Goal: Task Accomplishment & Management: Manage account settings

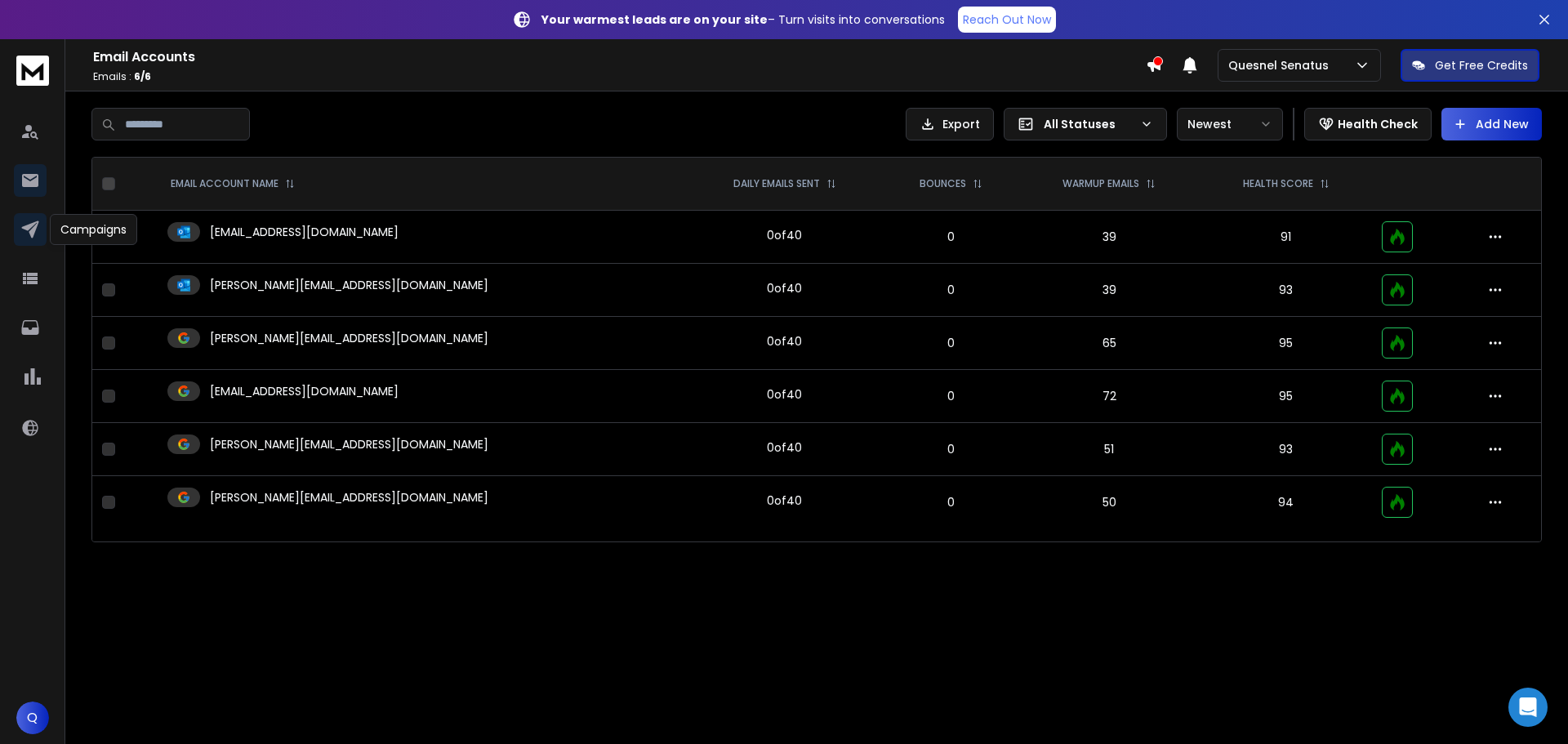
click at [36, 239] on icon at bounding box center [29, 229] width 19 height 19
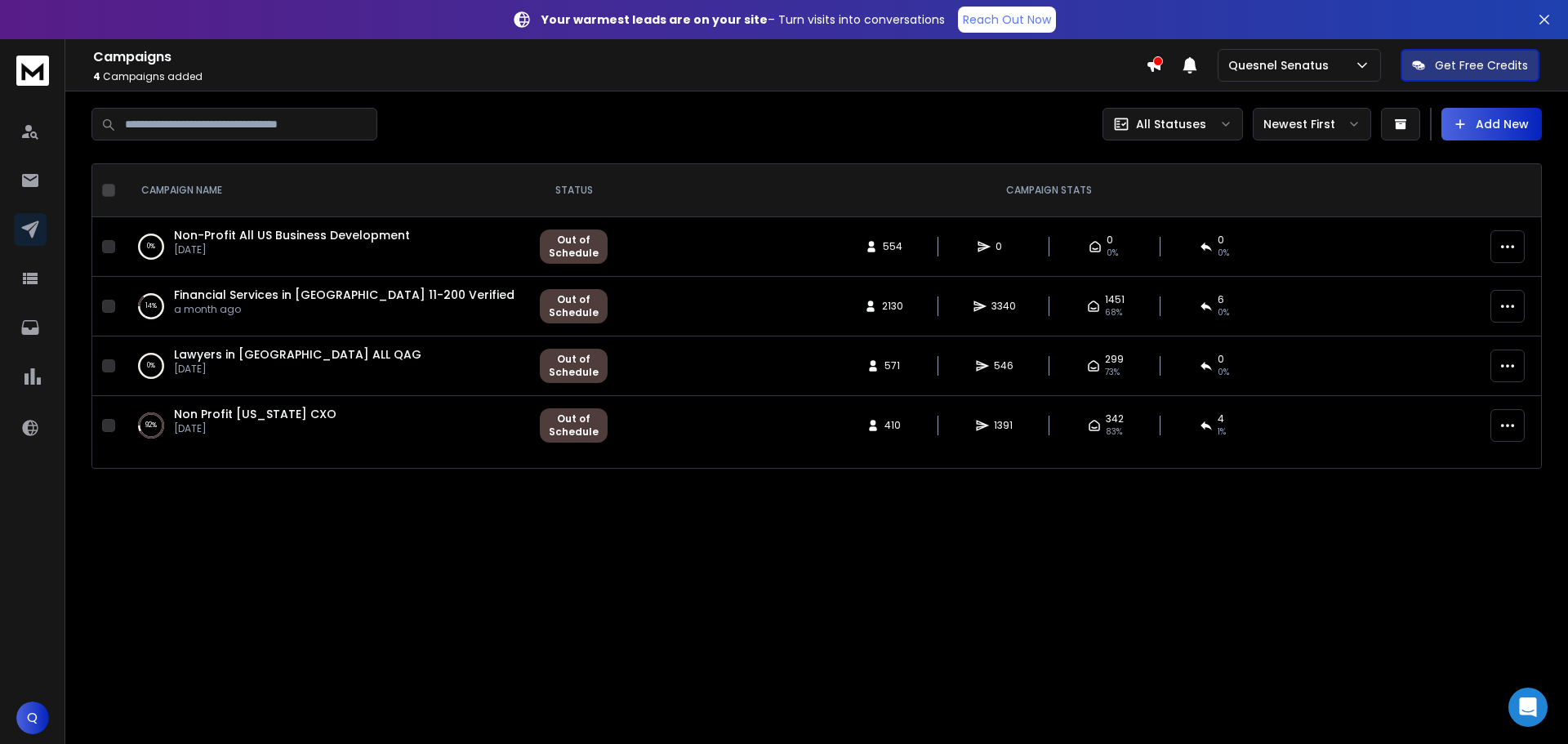
click at [549, 301] on div "Out of Schedule" at bounding box center [573, 306] width 50 height 26
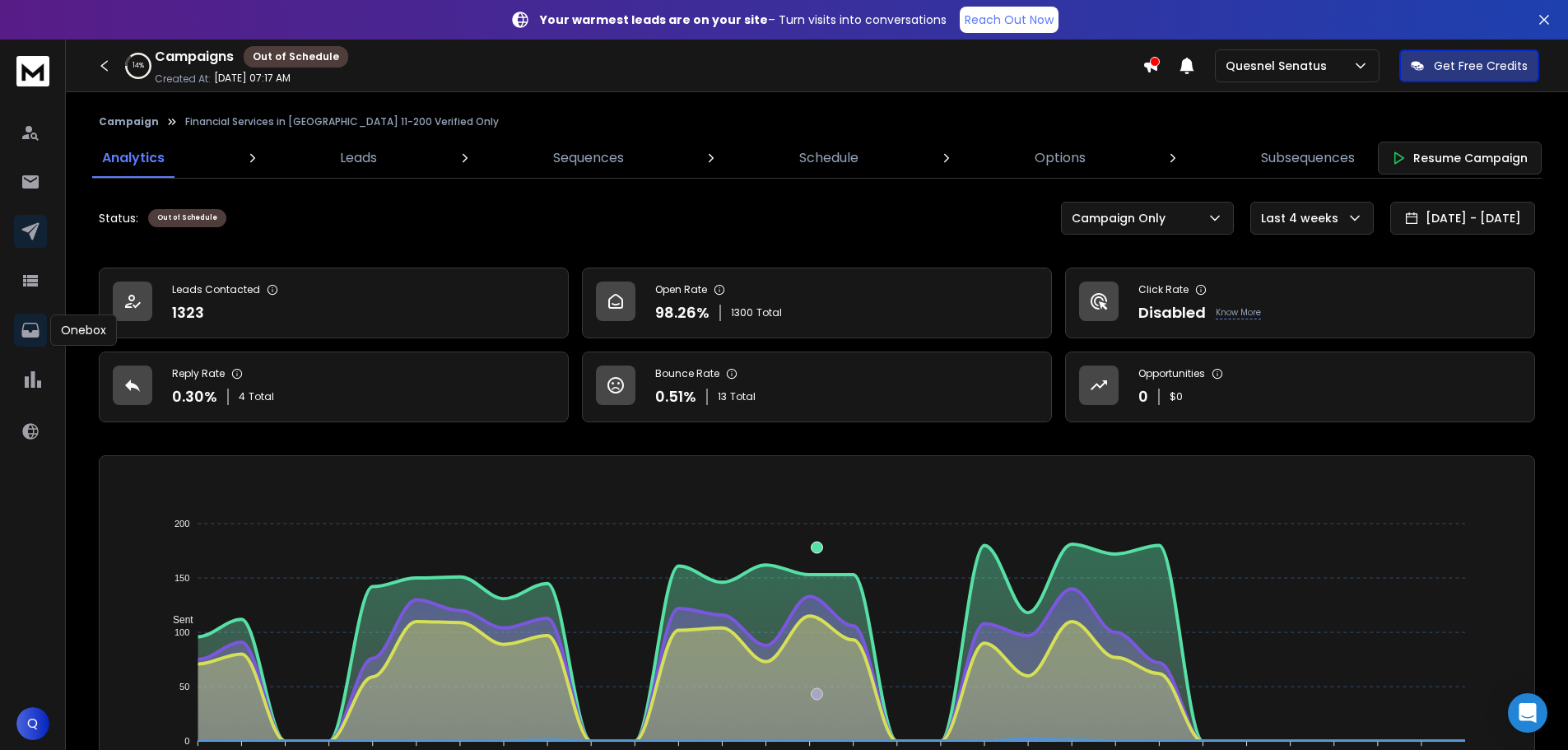
click at [36, 320] on icon at bounding box center [29, 329] width 19 height 19
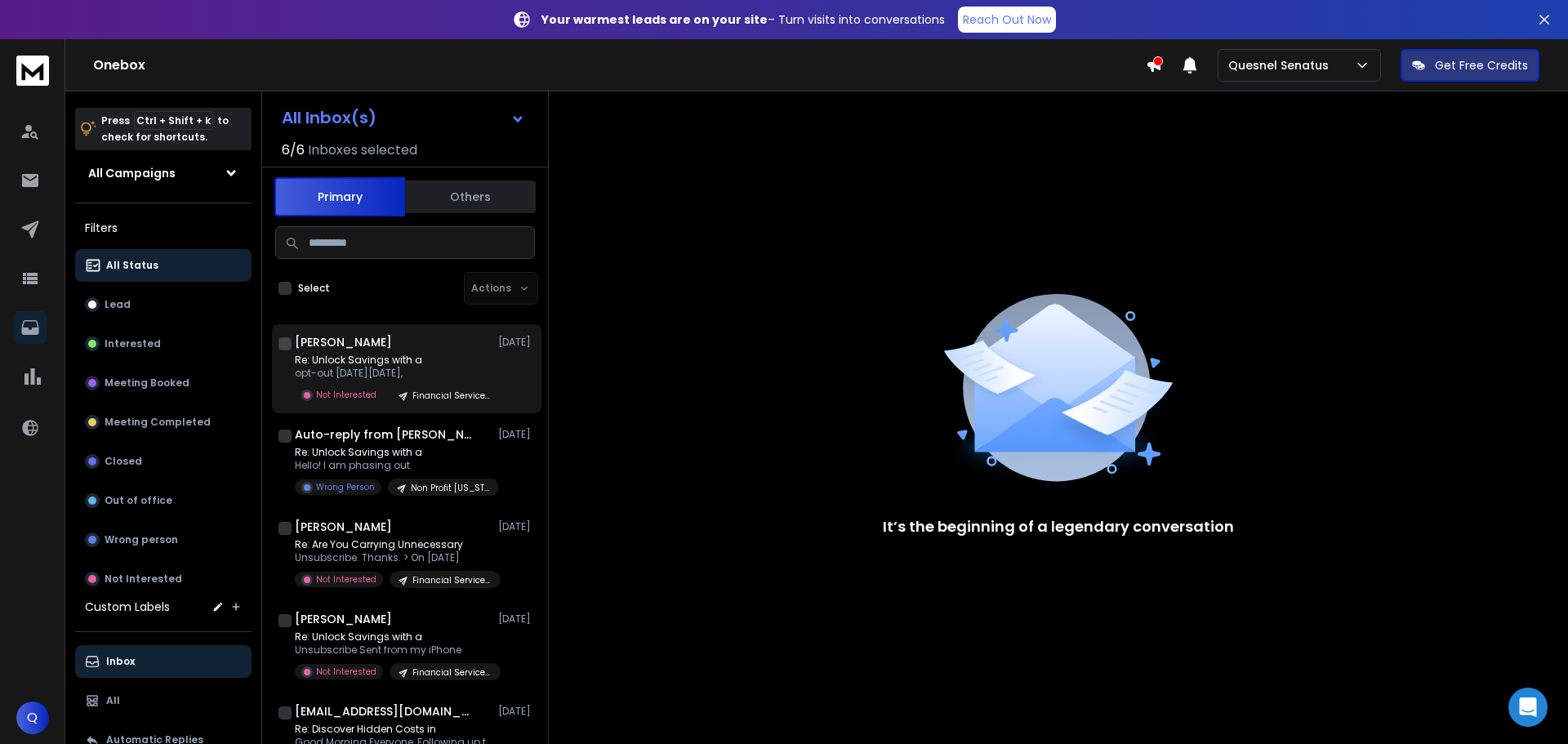
click at [436, 367] on p "opt-out [DATE][DATE]," at bounding box center [392, 373] width 196 height 13
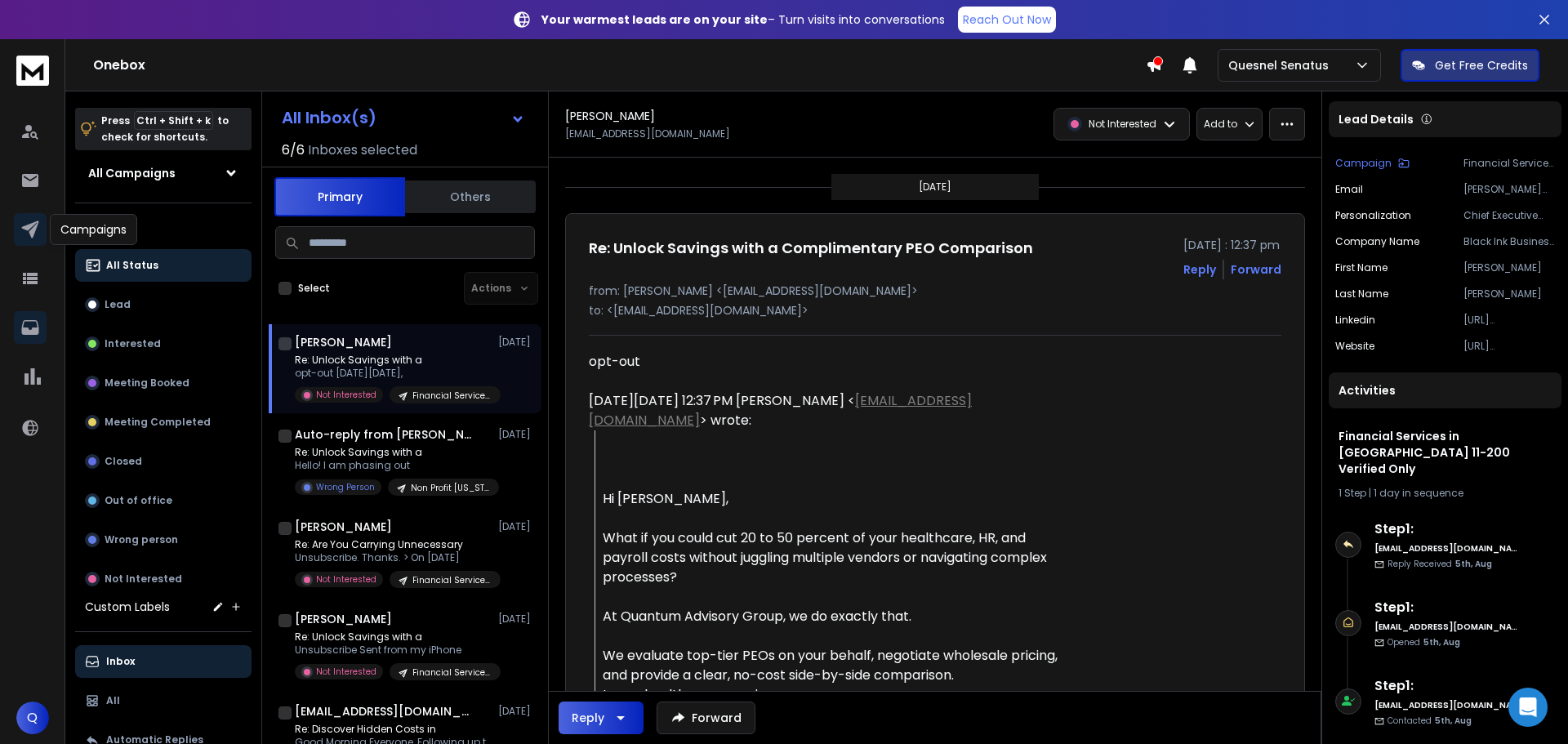
click at [32, 223] on icon at bounding box center [29, 229] width 17 height 17
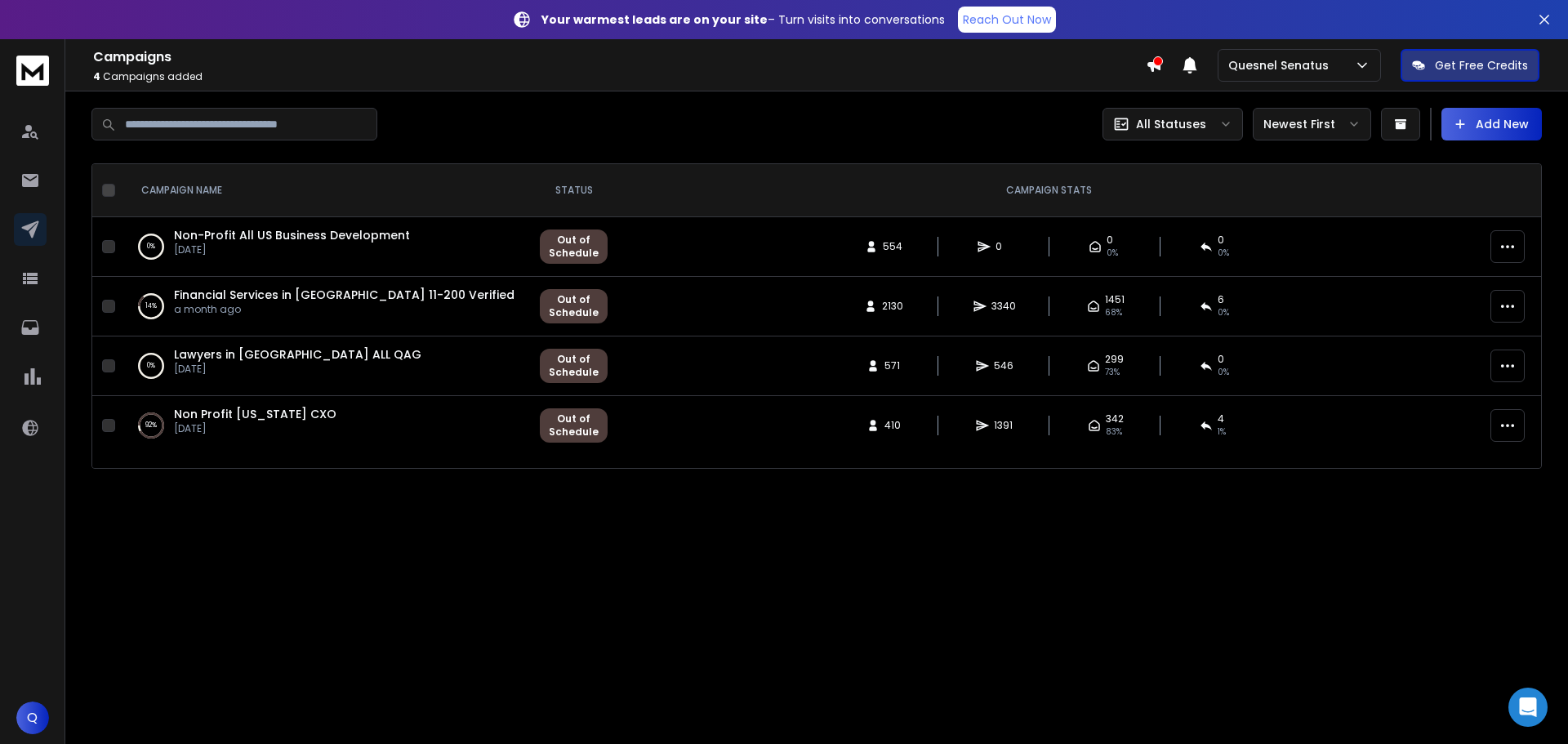
click at [549, 301] on div "Out of Schedule" at bounding box center [573, 306] width 50 height 26
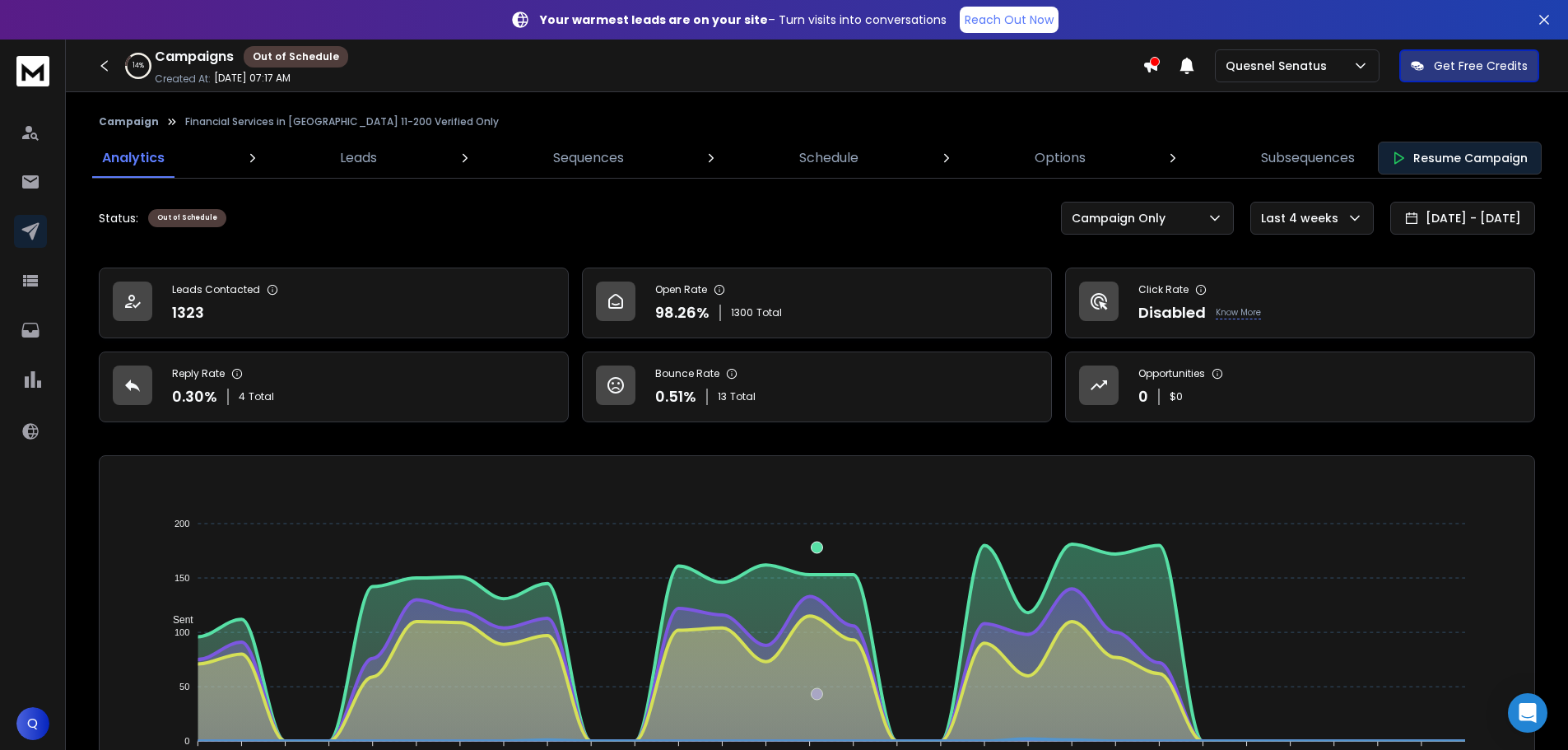
click at [1491, 142] on button "Resume Campaign" at bounding box center [1460, 158] width 164 height 33
click at [835, 161] on p "Schedule" at bounding box center [829, 157] width 59 height 19
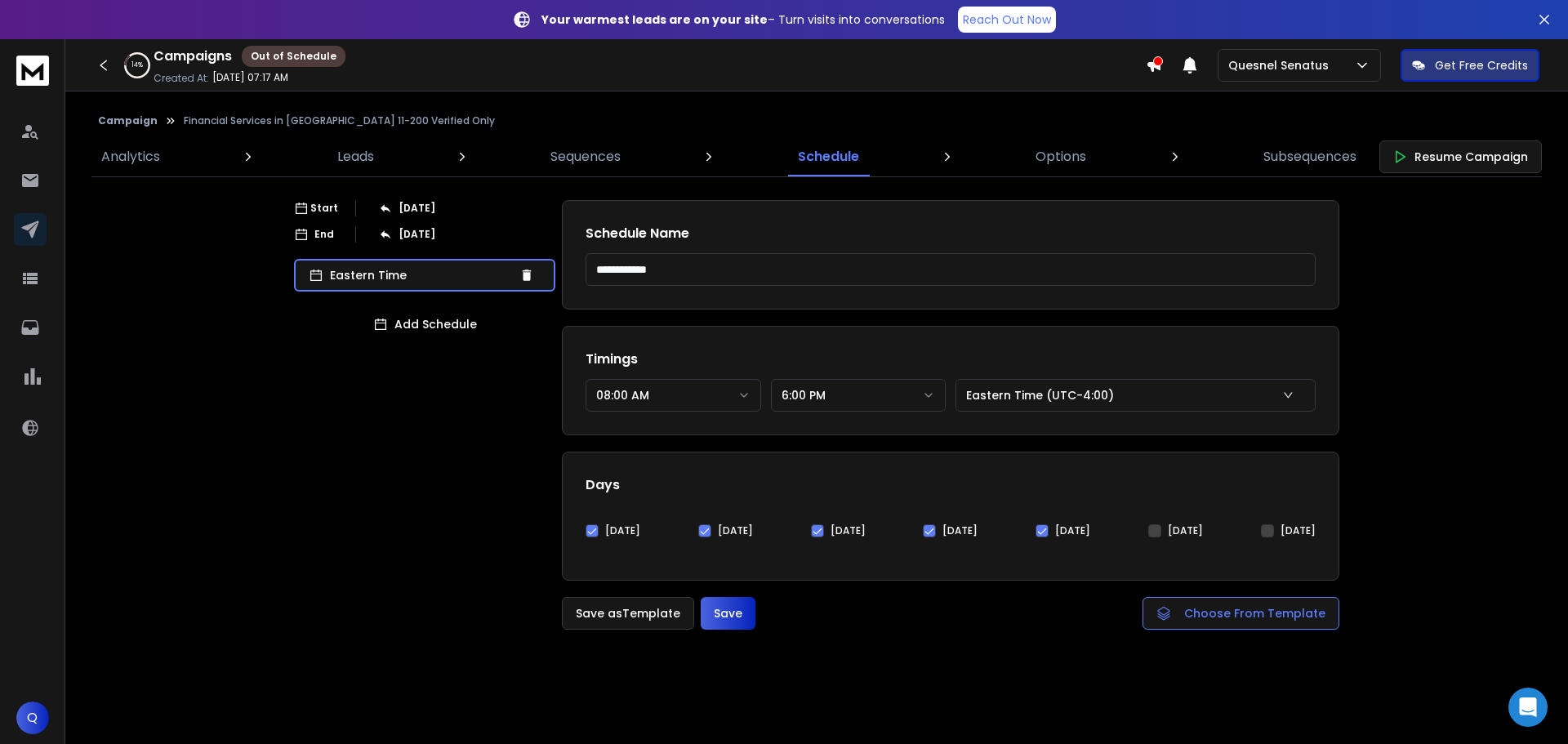
click at [724, 612] on button "Save" at bounding box center [727, 614] width 55 height 33
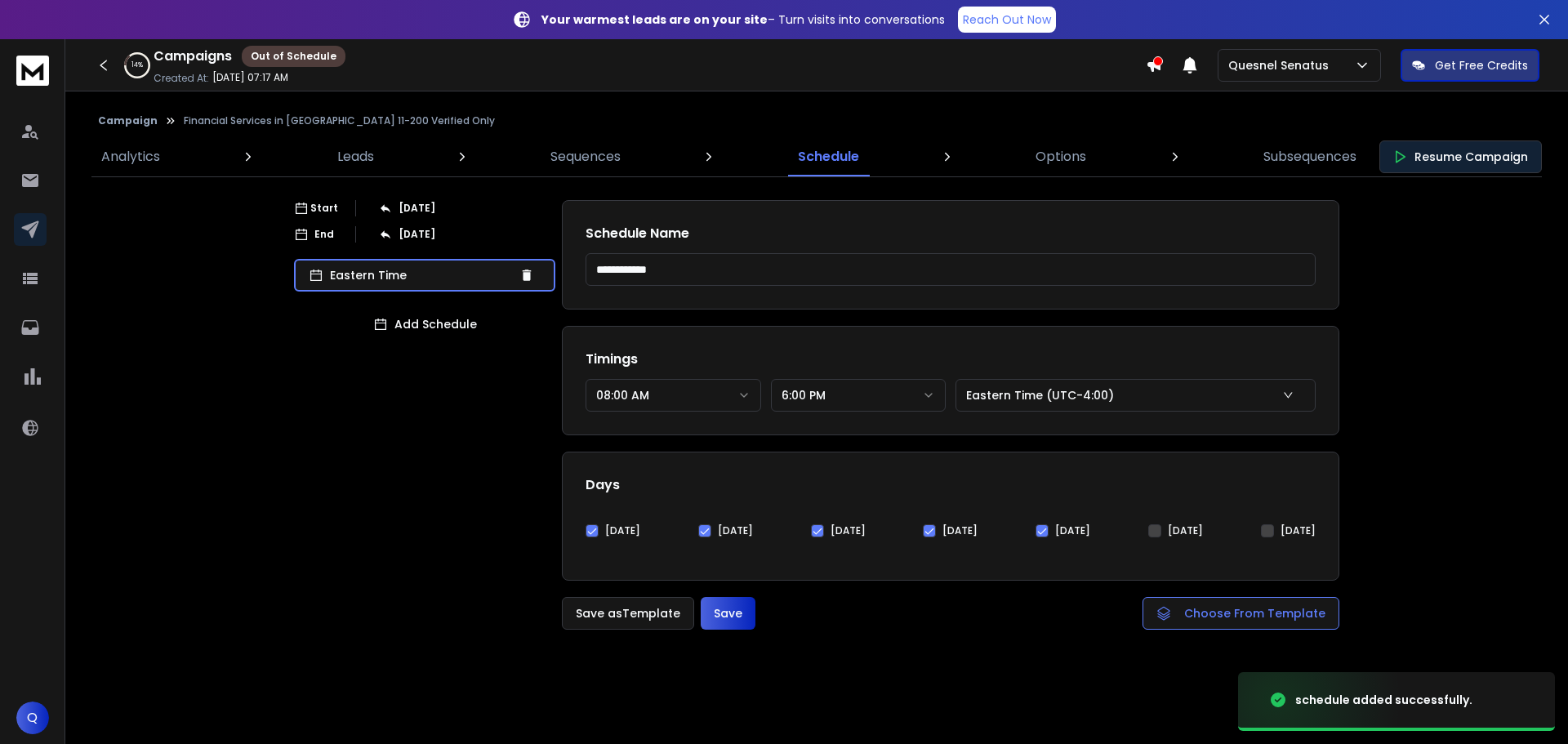
click at [1435, 160] on button "Resume Campaign" at bounding box center [1460, 157] width 162 height 33
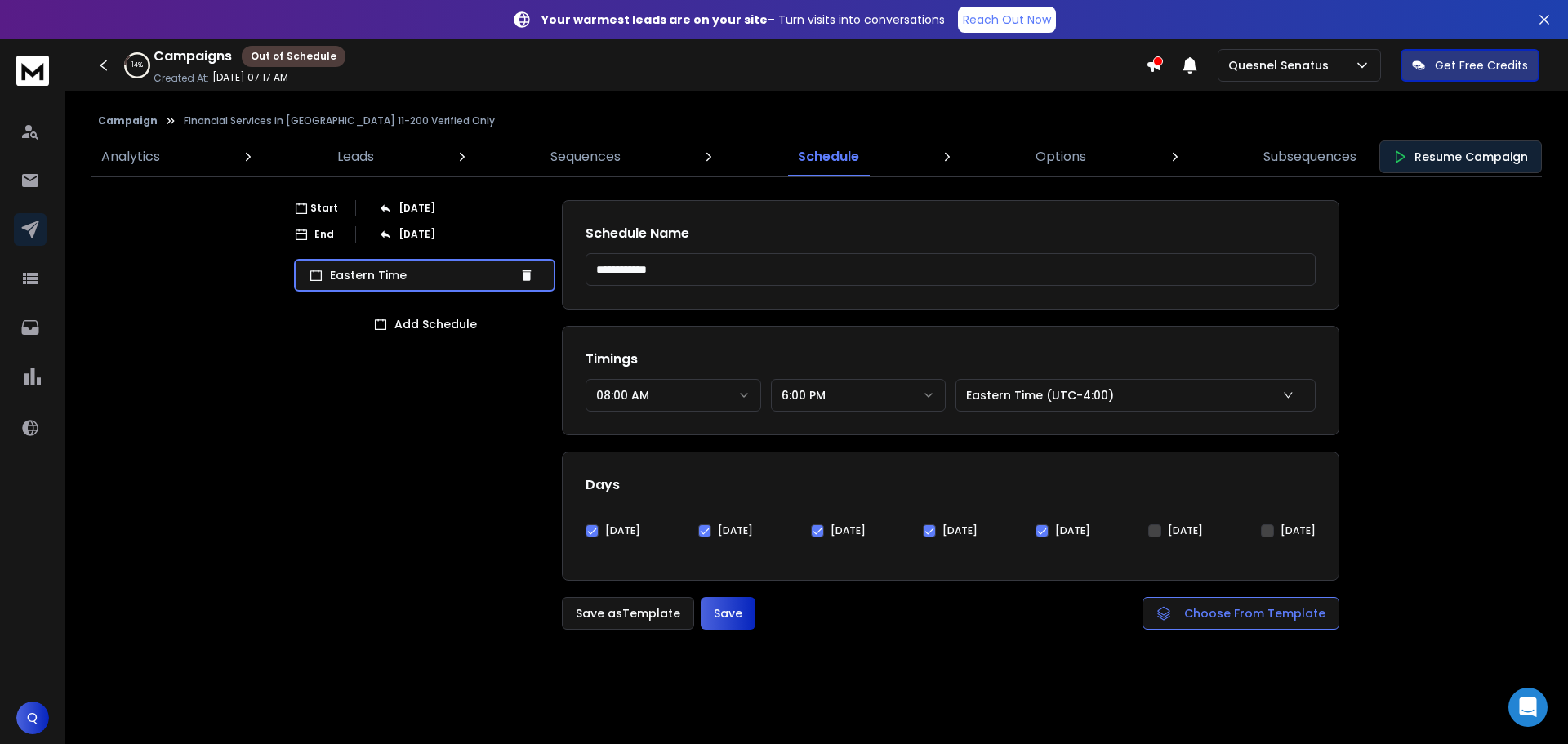
click at [1428, 147] on button "Resume Campaign" at bounding box center [1460, 157] width 162 height 33
click at [434, 234] on p "[DATE]" at bounding box center [417, 234] width 36 height 13
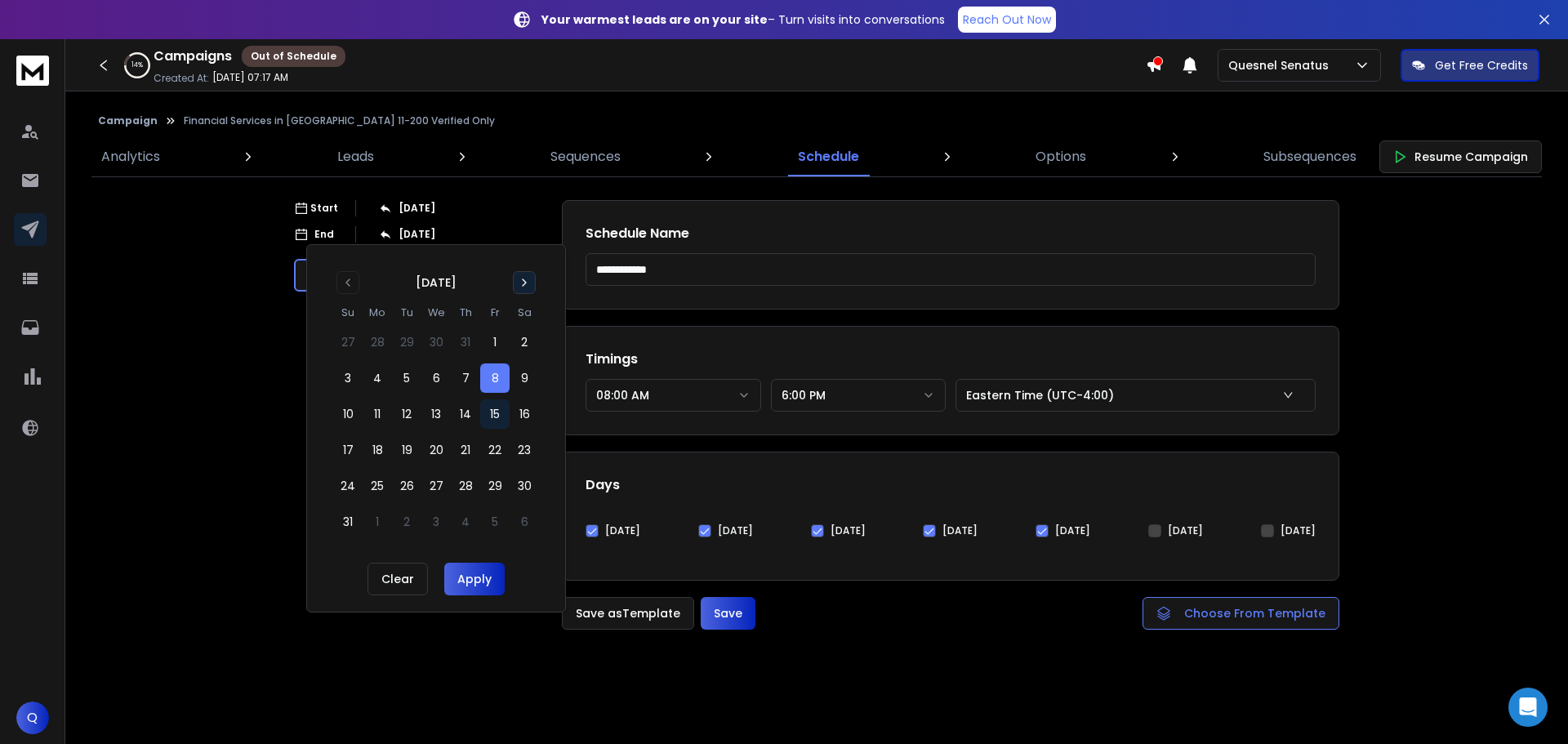
click at [523, 285] on icon "Go to next month" at bounding box center [524, 282] width 4 height 6
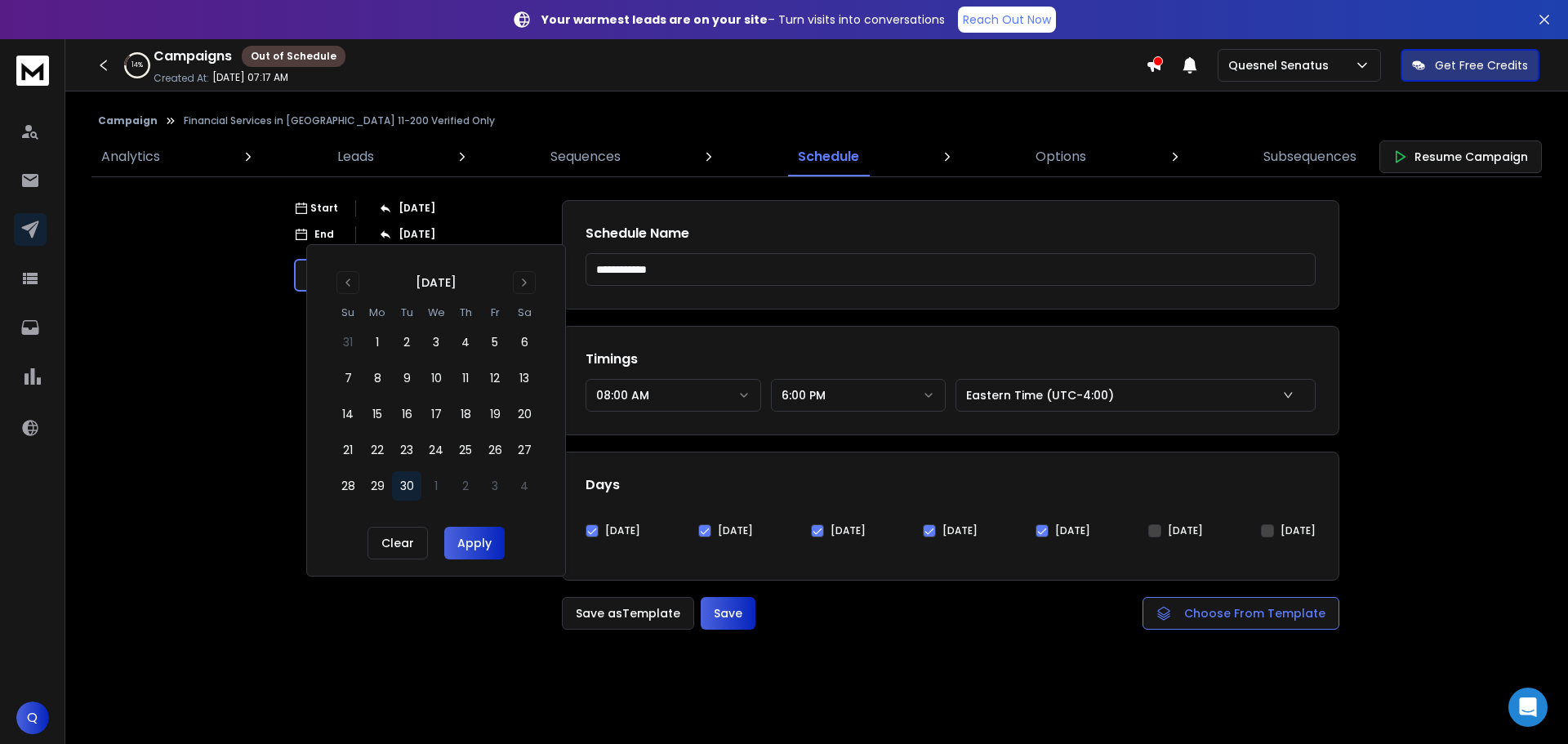
click at [403, 488] on button "30" at bounding box center [407, 486] width 29 height 29
click at [463, 545] on button "Apply" at bounding box center [474, 543] width 60 height 33
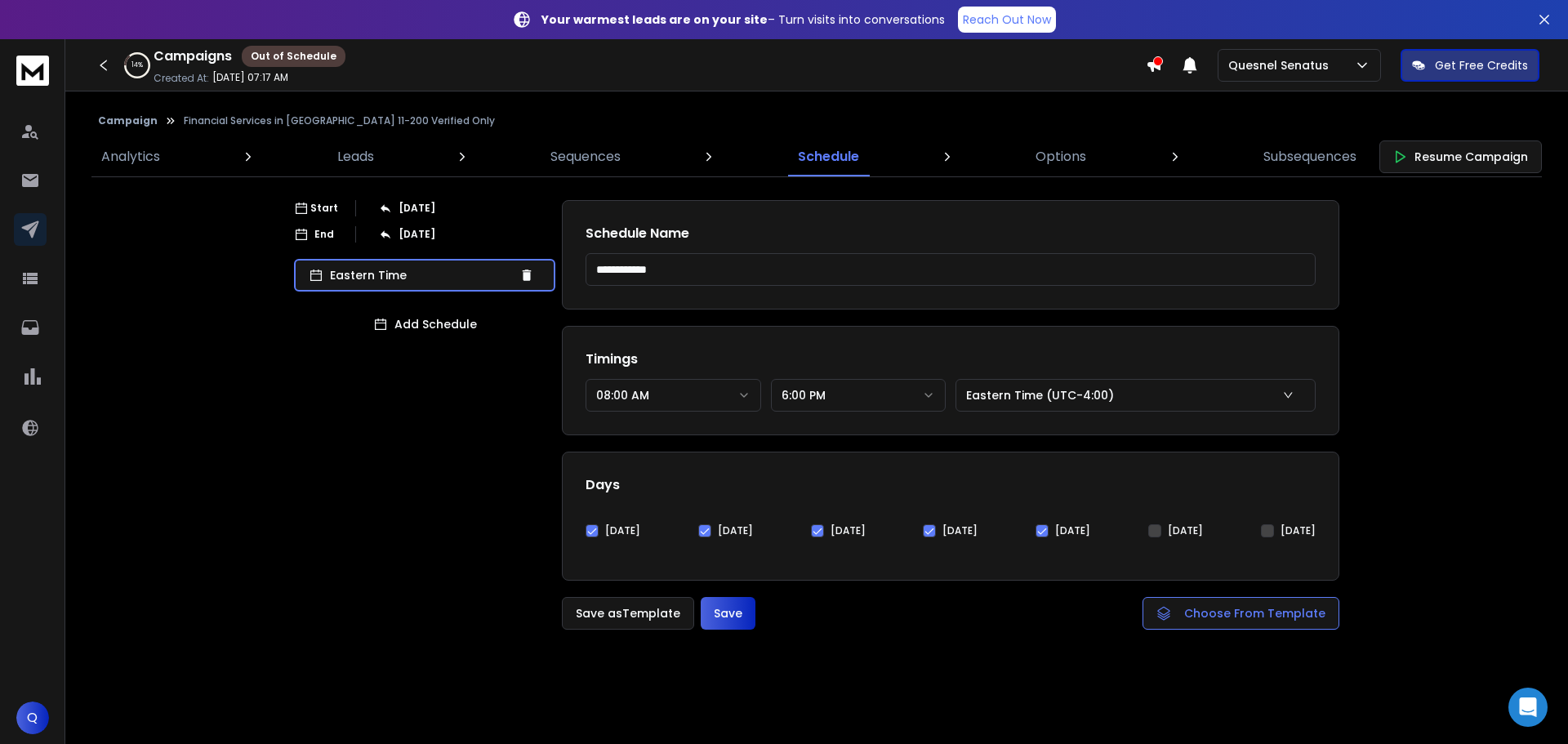
click at [725, 623] on button "Save" at bounding box center [727, 614] width 55 height 33
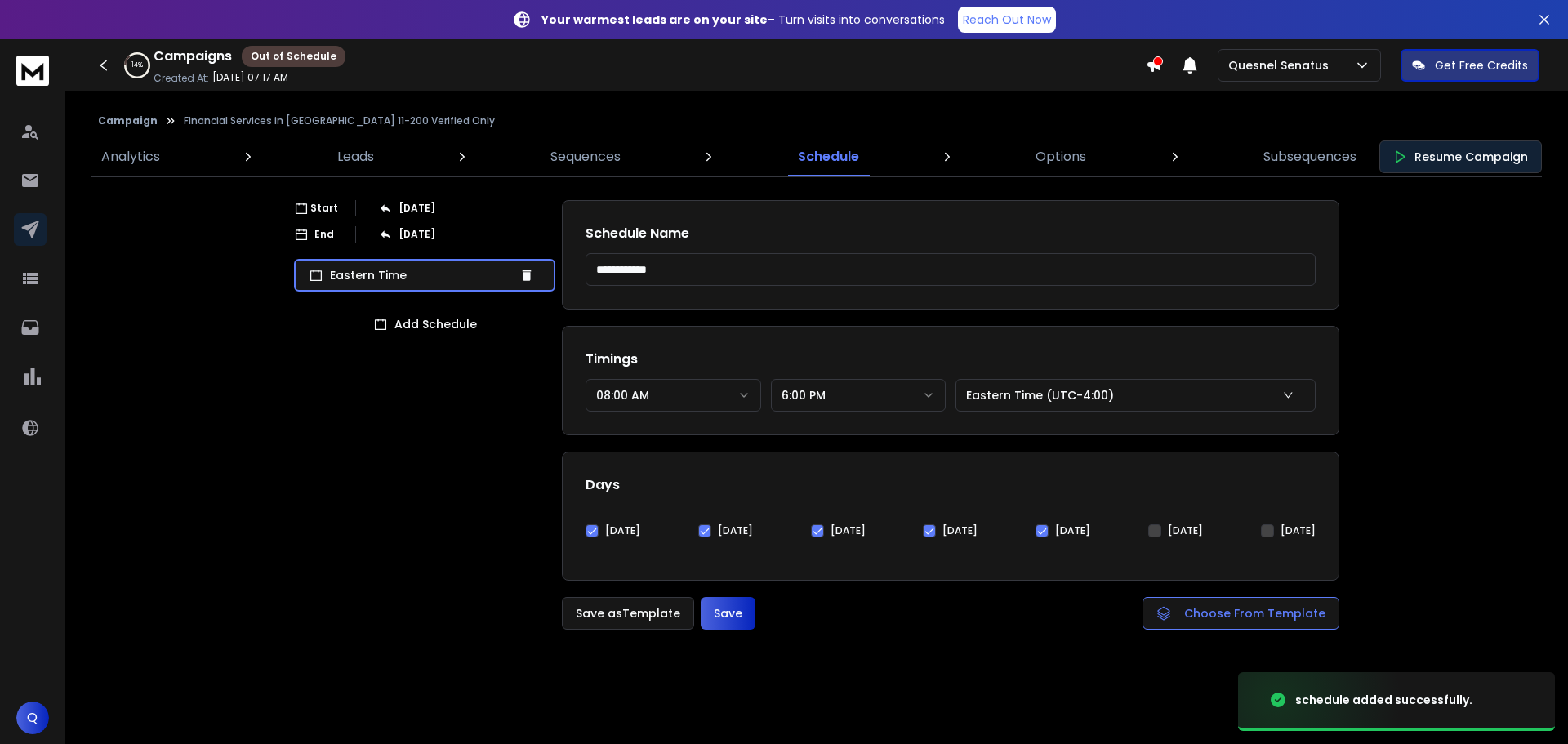
click at [1475, 159] on button "Resume Campaign" at bounding box center [1460, 157] width 162 height 33
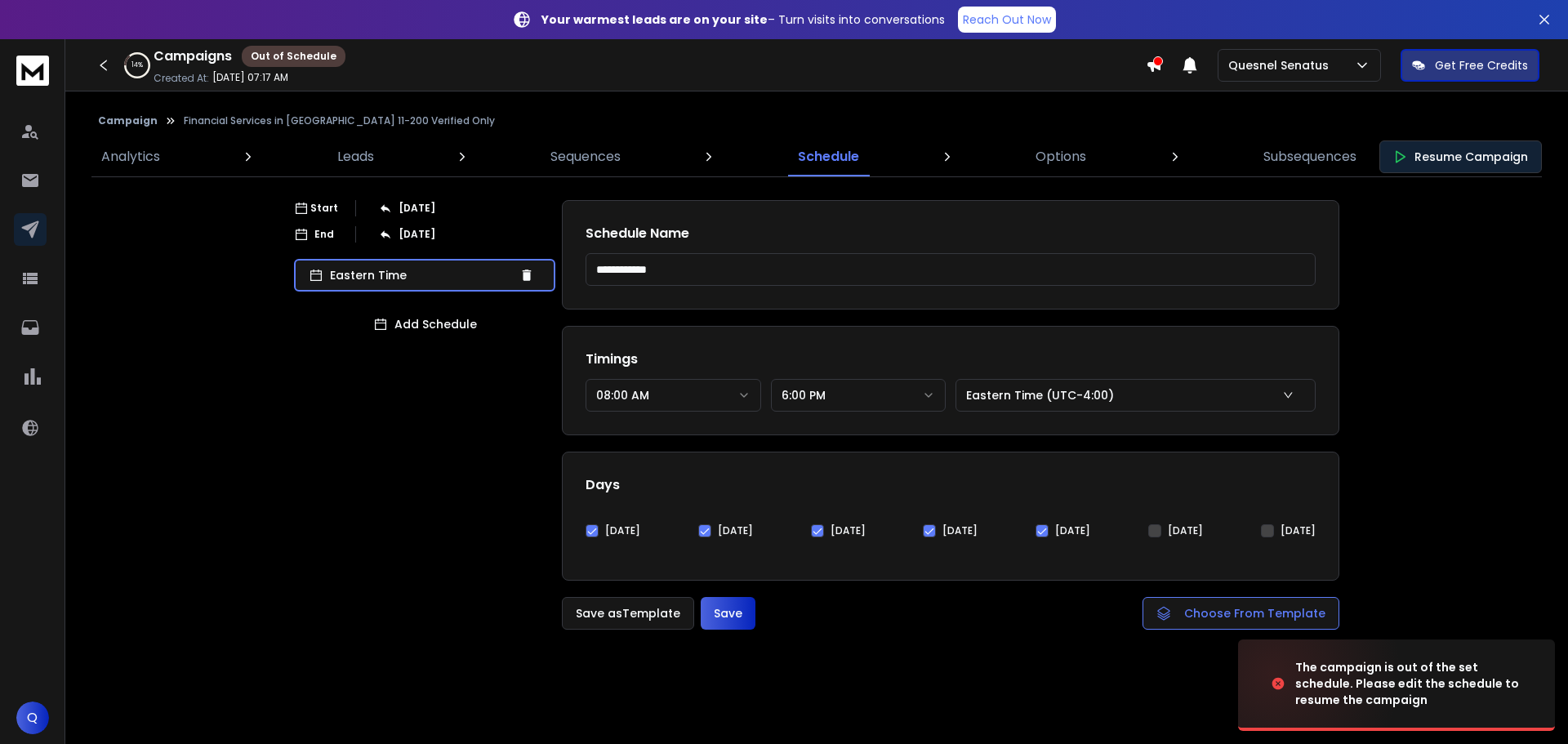
click at [1470, 160] on button "Resume Campaign" at bounding box center [1460, 157] width 162 height 33
click at [1466, 160] on button "Resume Campaign" at bounding box center [1460, 157] width 162 height 33
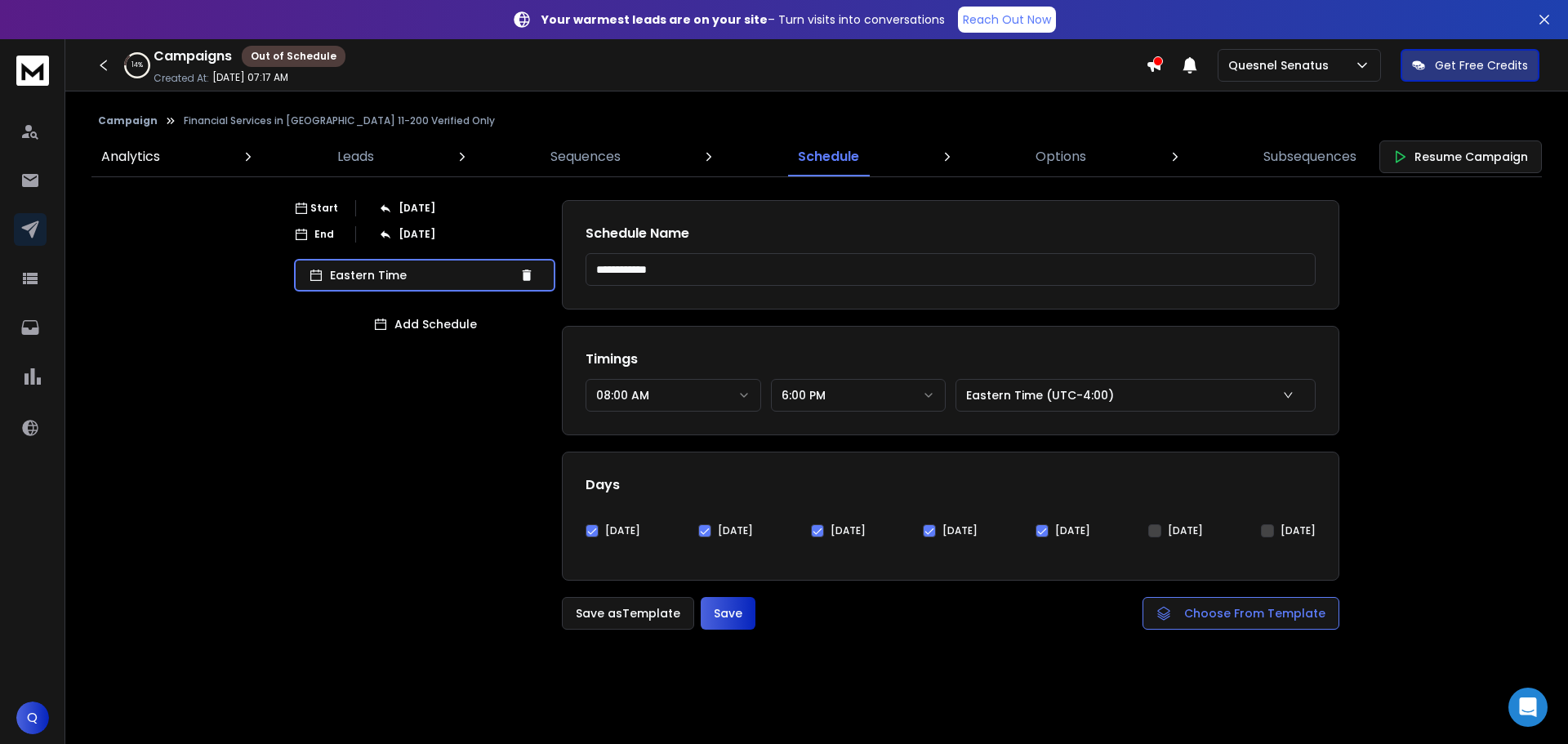
click at [118, 160] on p "Analytics" at bounding box center [130, 156] width 58 height 19
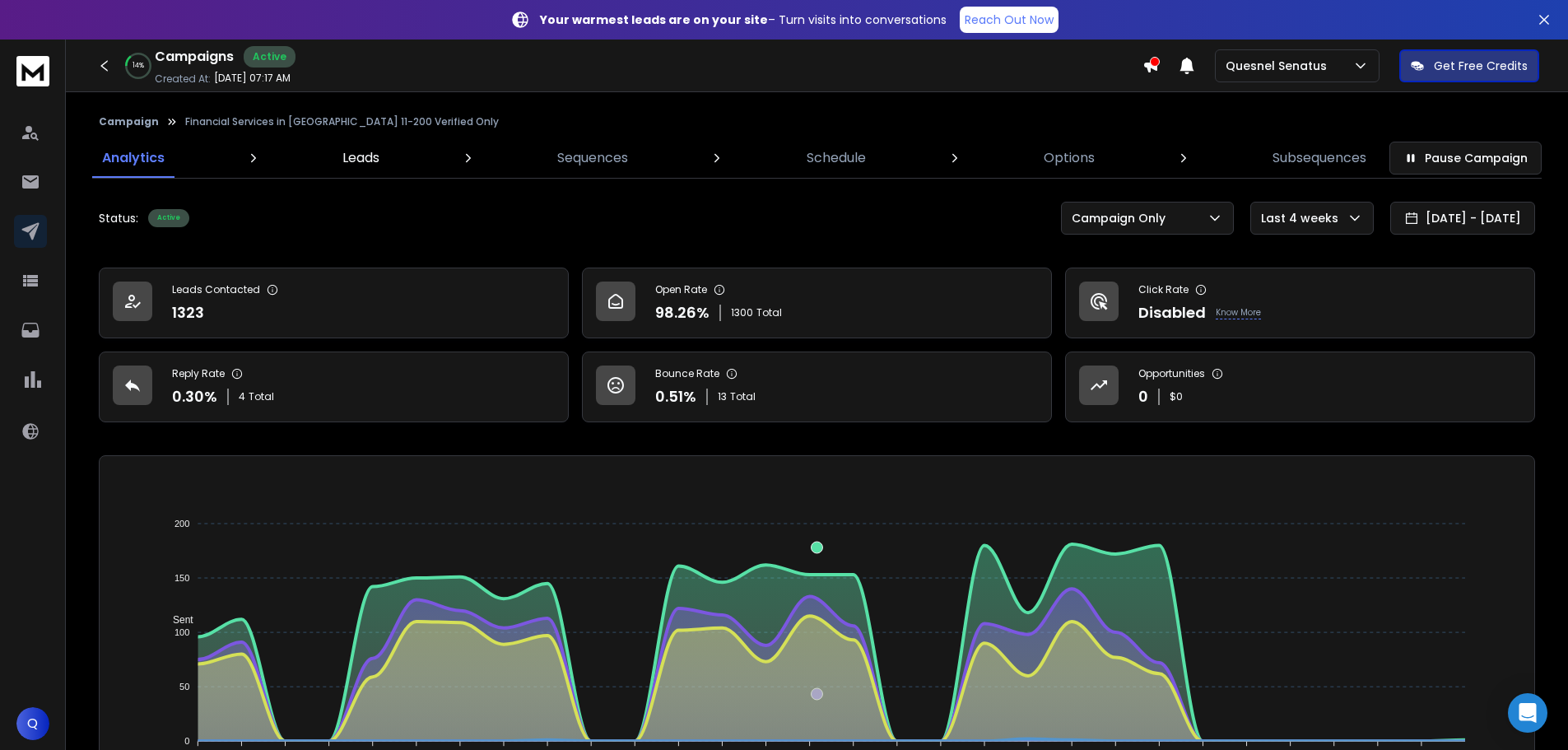
click at [343, 158] on p "Leads" at bounding box center [361, 157] width 37 height 19
